Goal: Communication & Community: Answer question/provide support

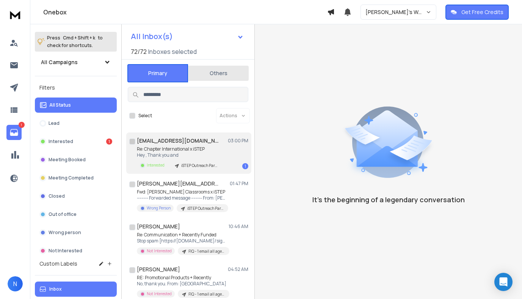
click at [184, 143] on h1 "study@chapter.co.in" at bounding box center [178, 141] width 83 height 8
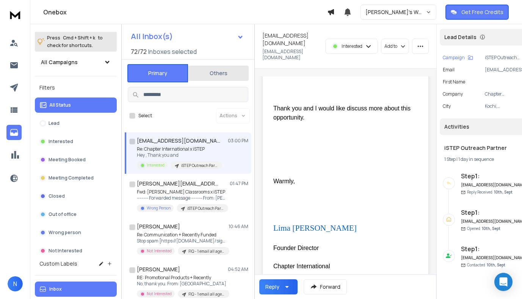
scroll to position [232, 0]
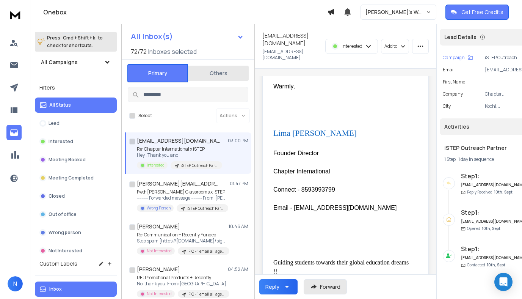
click at [333, 287] on button "Forward" at bounding box center [325, 286] width 43 height 15
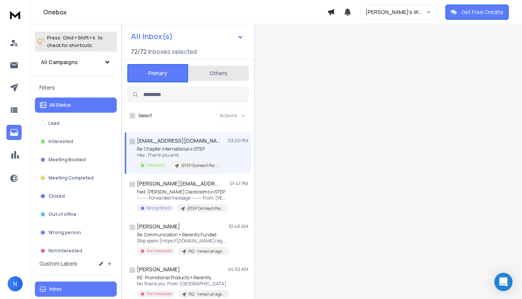
scroll to position [0, 0]
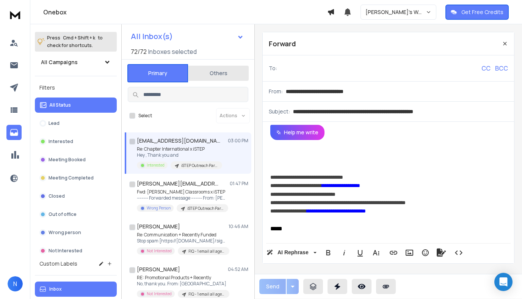
click at [329, 61] on div "To: CC BCC" at bounding box center [388, 68] width 251 height 26
click at [329, 67] on input at bounding box center [306, 68] width 53 height 14
type input "**********"
click at [275, 290] on button "Send" at bounding box center [272, 286] width 27 height 15
